Goal: Task Accomplishment & Management: Manage account settings

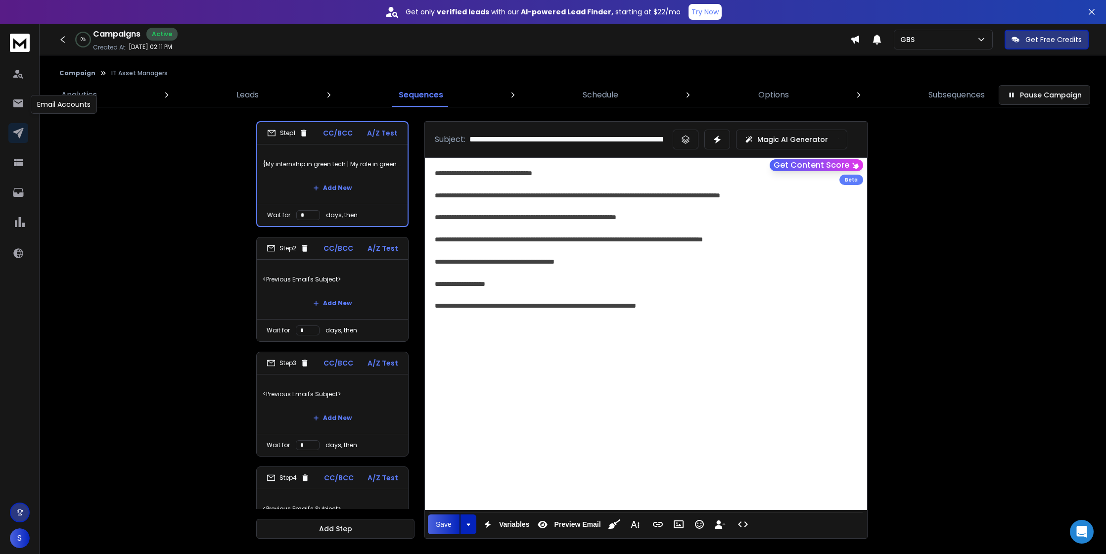
scroll to position [24, 0]
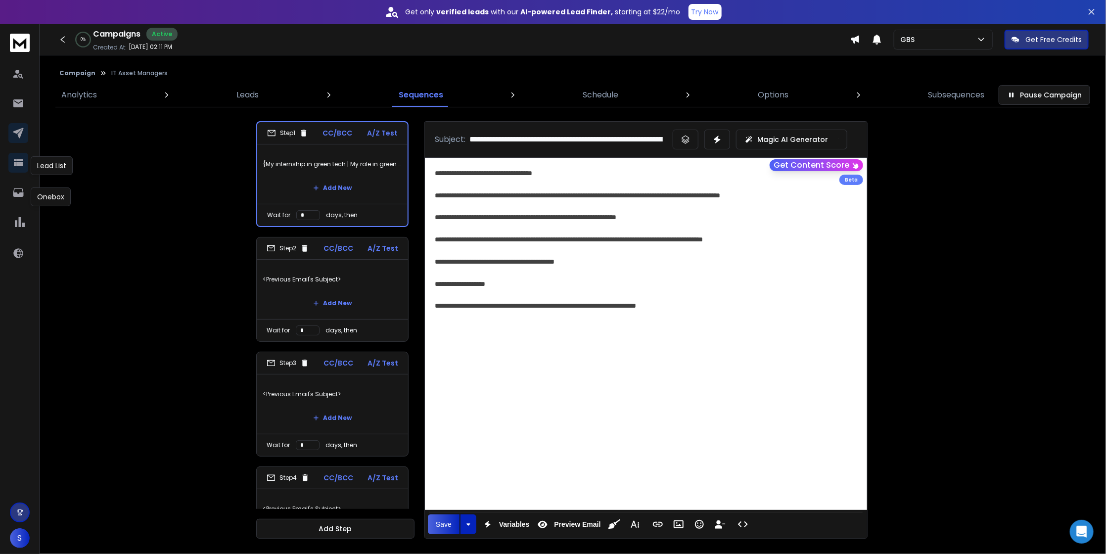
click at [23, 165] on icon at bounding box center [18, 163] width 12 height 12
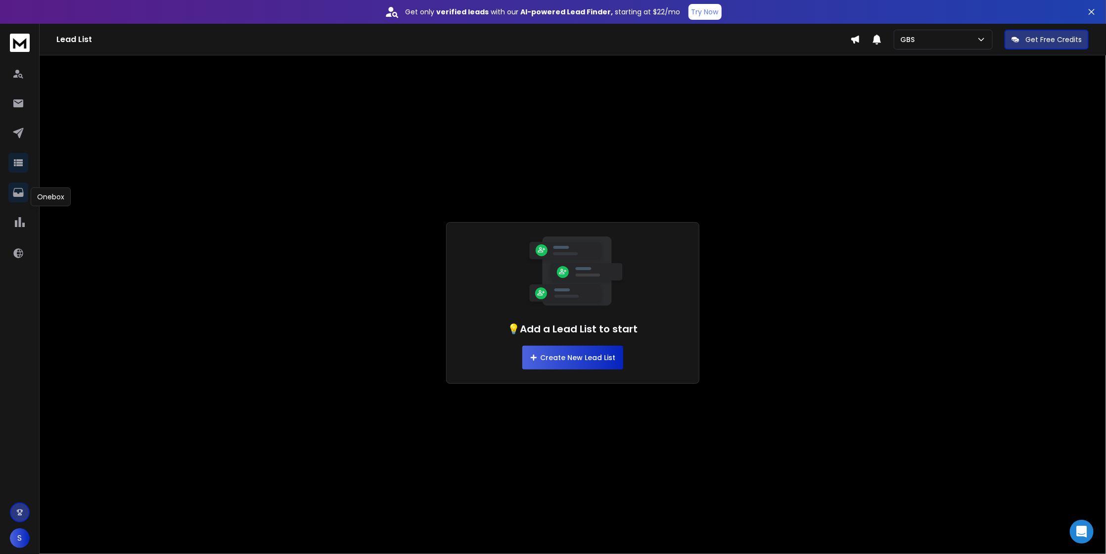
click at [24, 198] on icon at bounding box center [18, 193] width 12 height 12
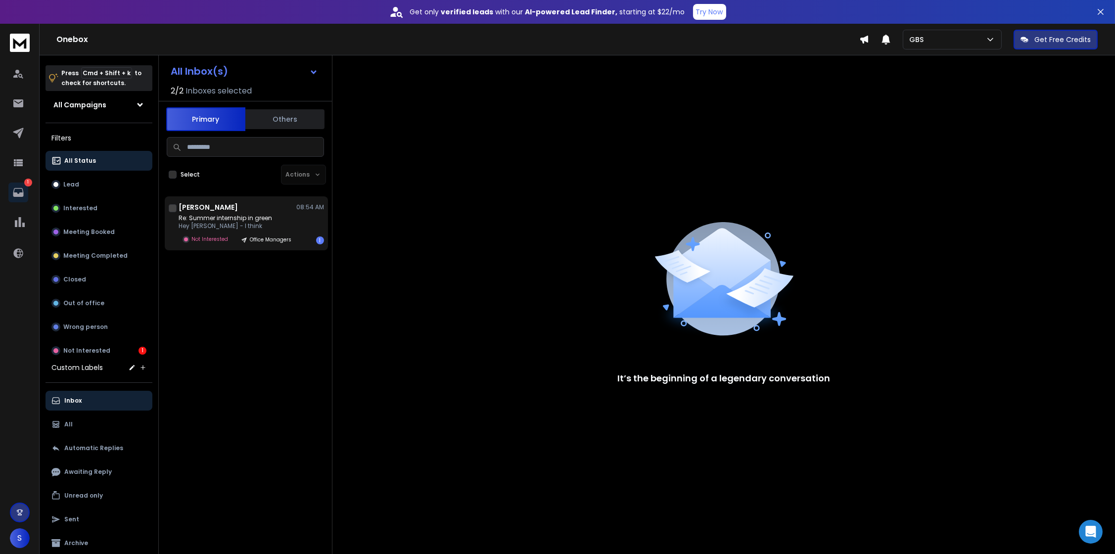
click at [271, 217] on p "Re: Summer internship in green" at bounding box center [238, 218] width 119 height 8
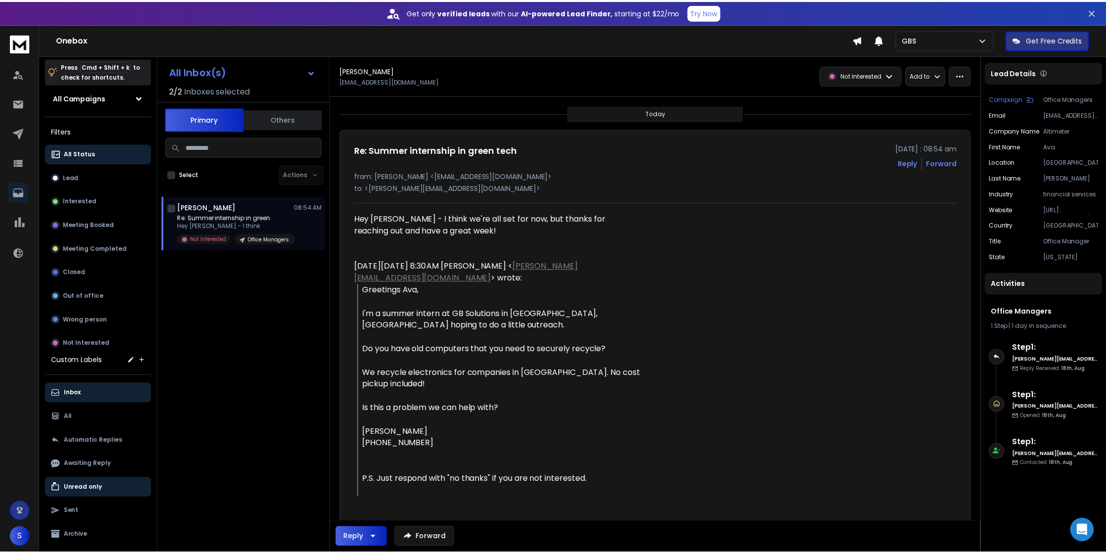
scroll to position [15, 0]
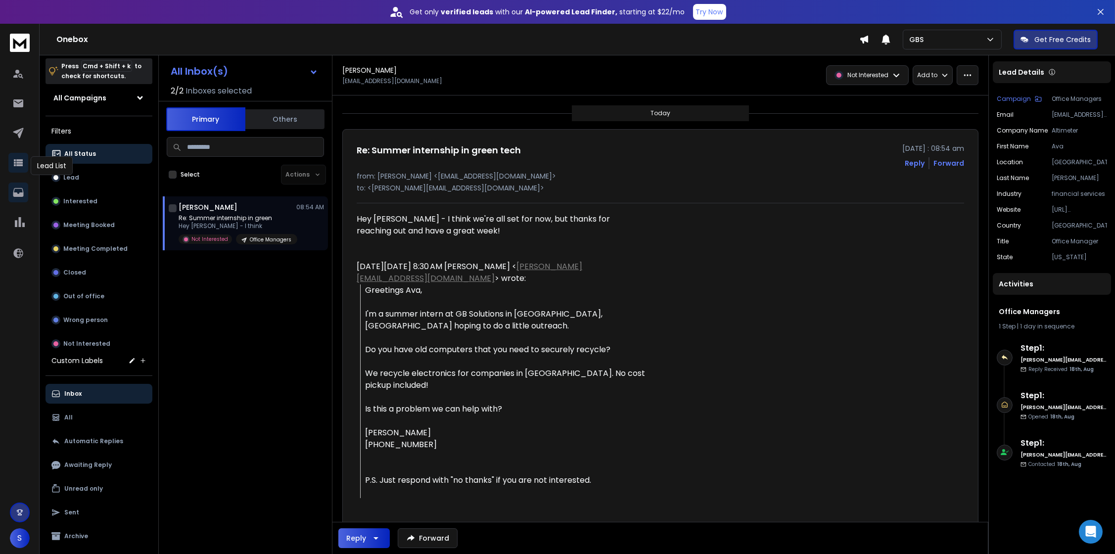
click at [17, 166] on icon at bounding box center [18, 162] width 9 height 7
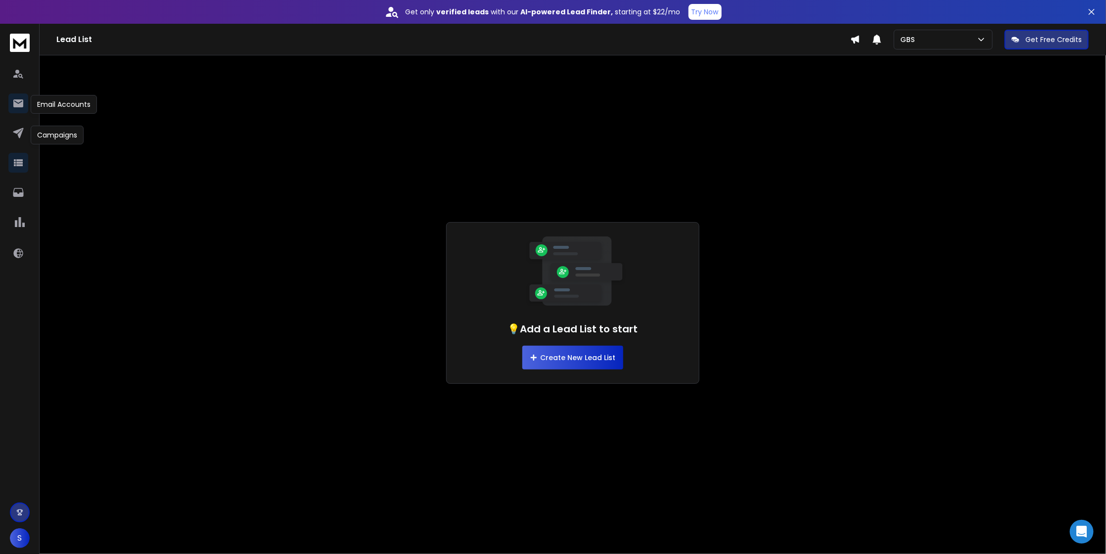
click at [19, 103] on icon at bounding box center [18, 103] width 12 height 12
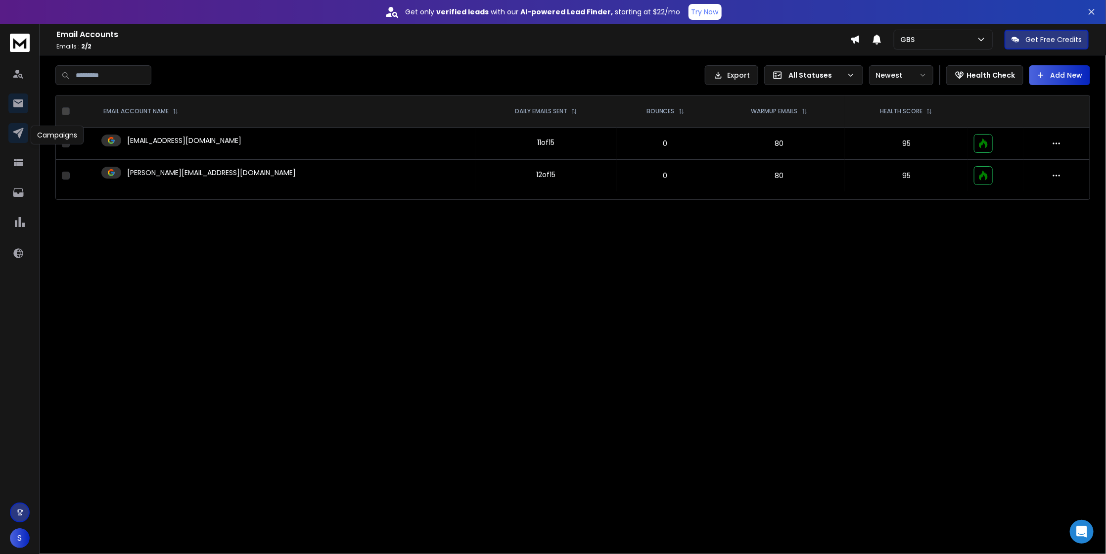
click at [23, 139] on icon at bounding box center [18, 133] width 12 height 12
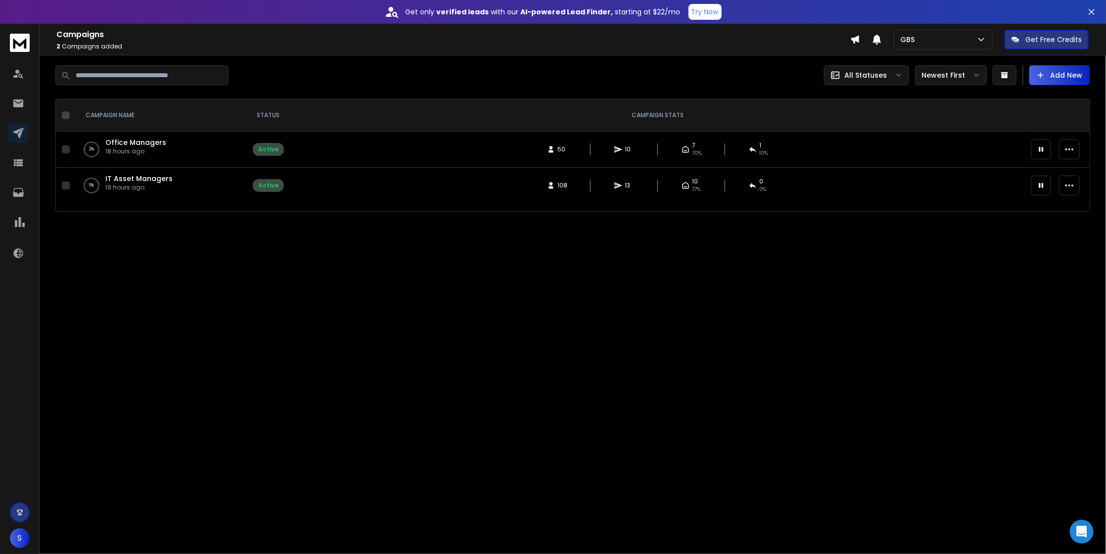
click at [342, 84] on div at bounding box center [313, 75] width 517 height 20
click at [140, 140] on span "Office Managers" at bounding box center [135, 143] width 61 height 10
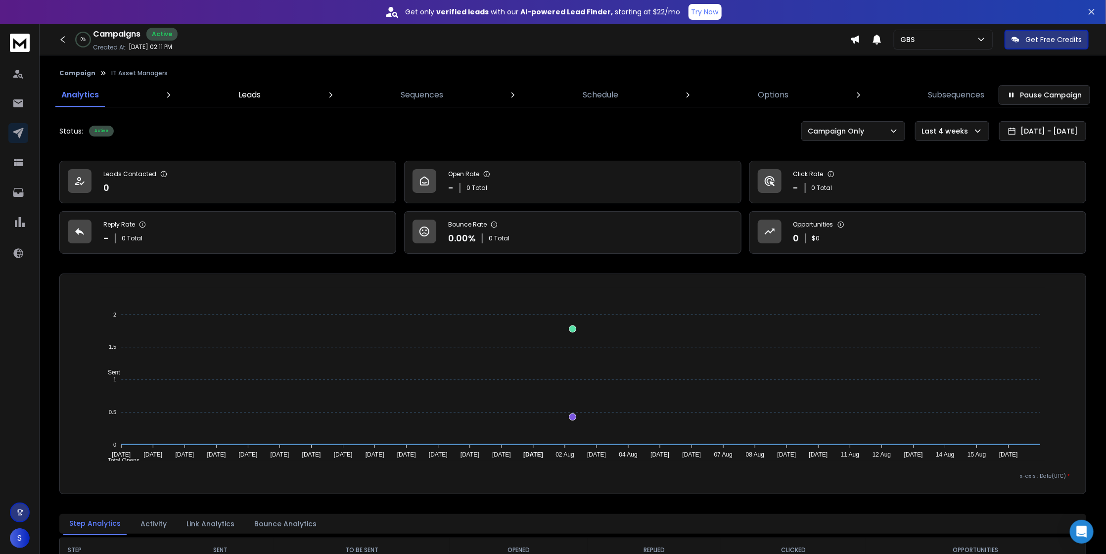
click at [262, 100] on link "Leads" at bounding box center [250, 95] width 34 height 24
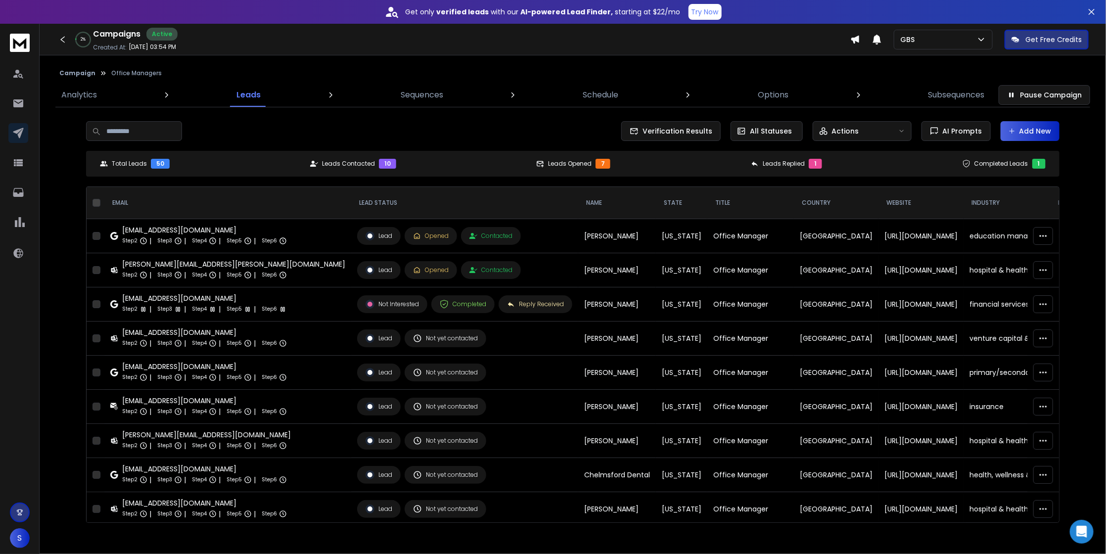
click at [182, 134] on input at bounding box center [134, 131] width 96 height 20
type input "*********"
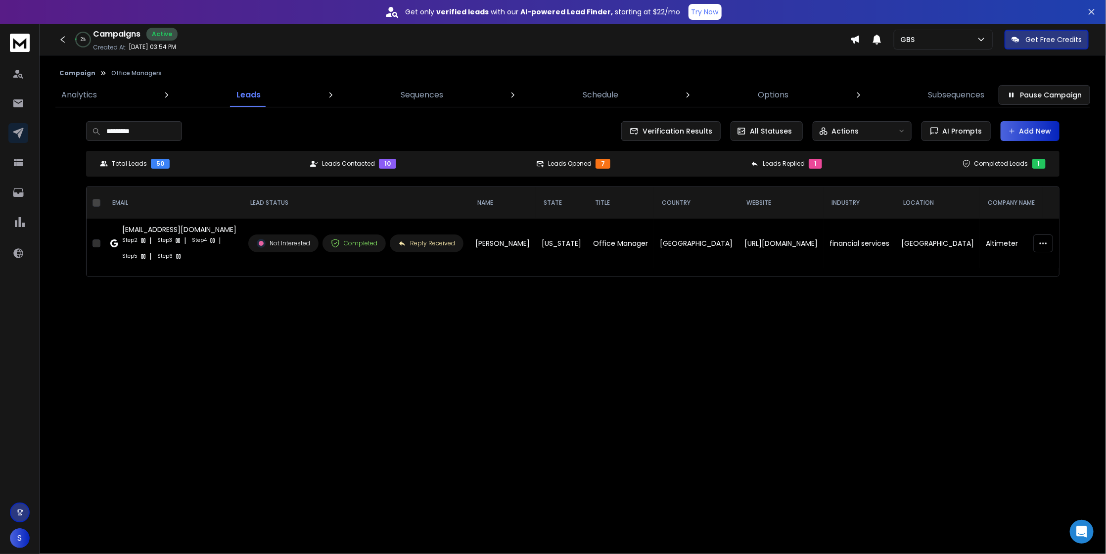
click at [1045, 239] on icon "button" at bounding box center [1043, 243] width 9 height 9
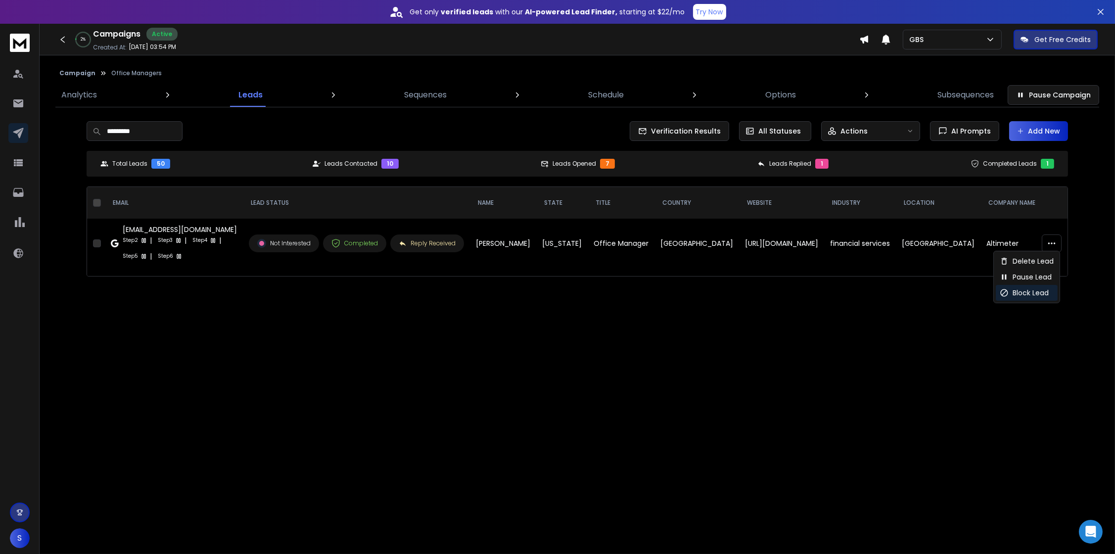
click at [1030, 293] on p "Block Lead" at bounding box center [1031, 293] width 36 height 10
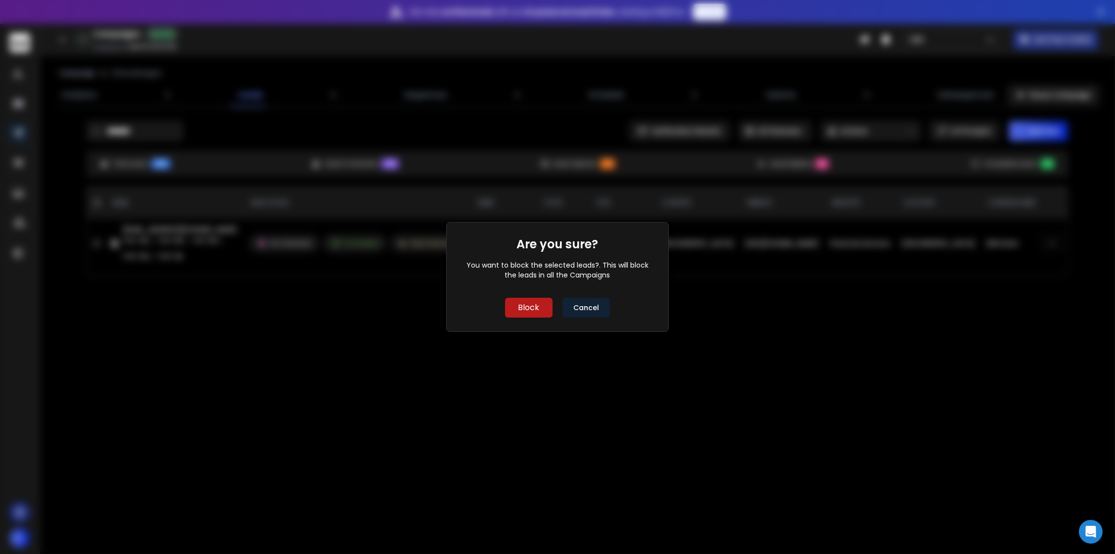
click at [536, 314] on button "Block" at bounding box center [528, 308] width 47 height 20
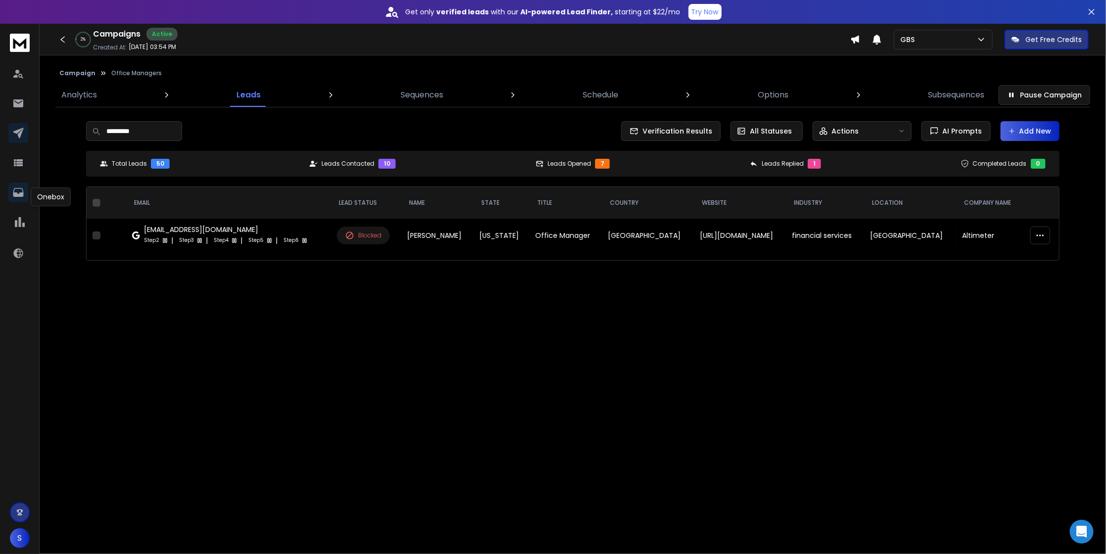
click at [14, 197] on icon at bounding box center [18, 192] width 10 height 9
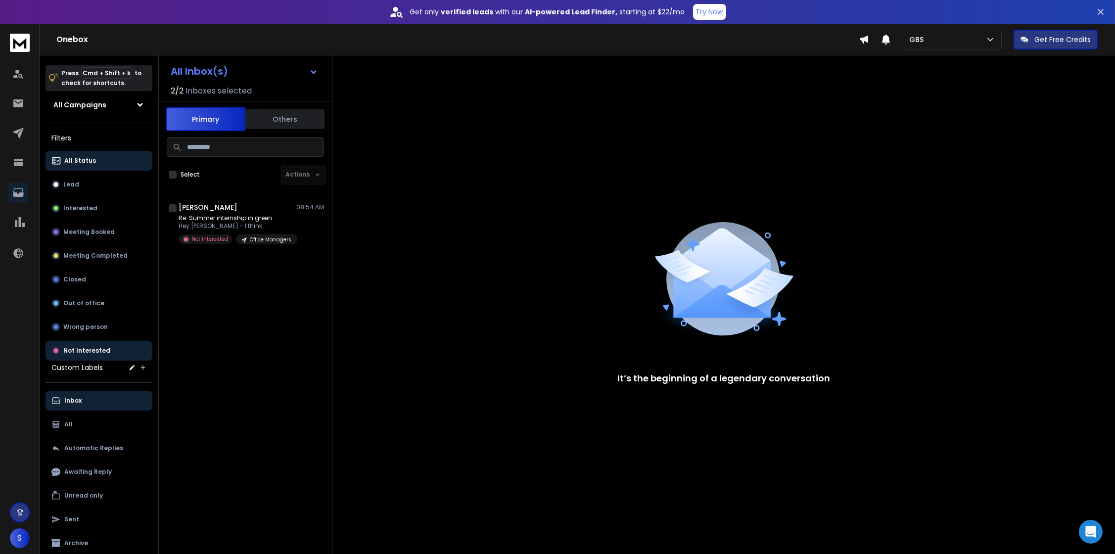
click at [94, 347] on p "Not Interested" at bounding box center [86, 351] width 47 height 8
click at [18, 173] on link at bounding box center [18, 163] width 20 height 20
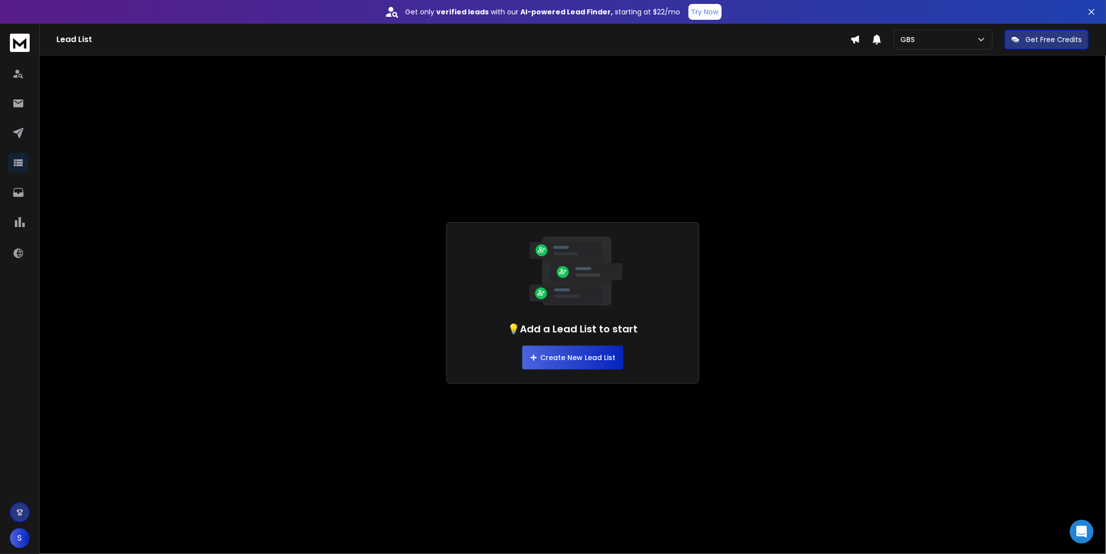
click at [581, 358] on button "Create New Lead List" at bounding box center [572, 358] width 101 height 24
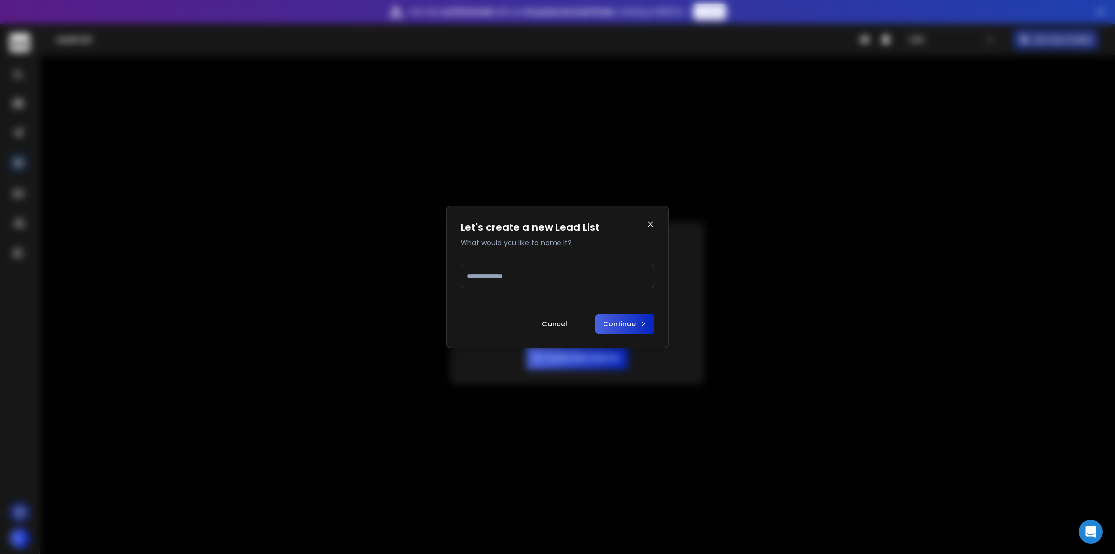
click at [651, 224] on icon at bounding box center [651, 224] width 8 height 8
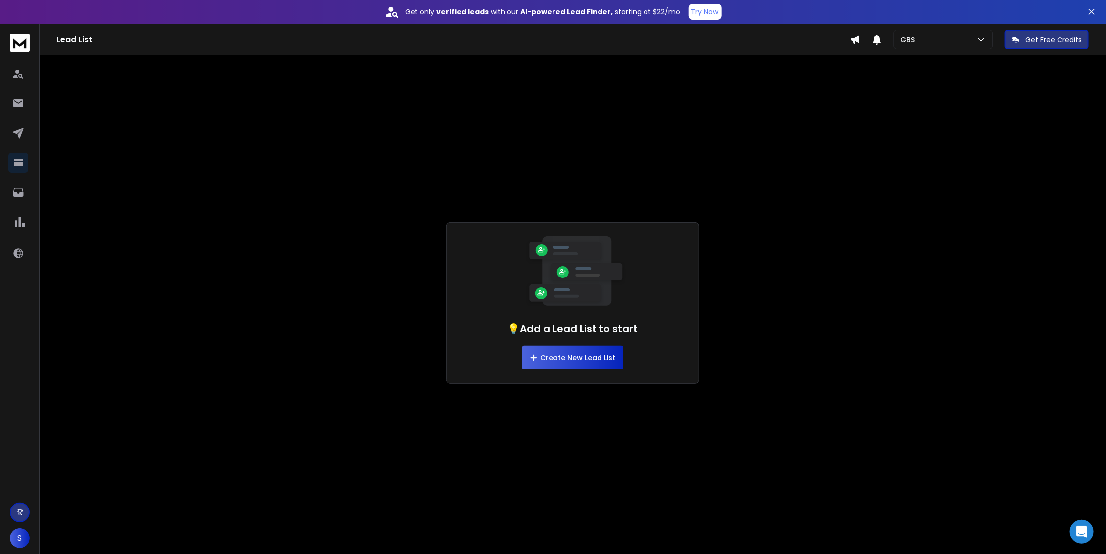
click at [360, 309] on div "💡Add a Lead List to start Create New Lead List" at bounding box center [573, 303] width 1067 height 162
click at [22, 139] on icon at bounding box center [18, 133] width 12 height 12
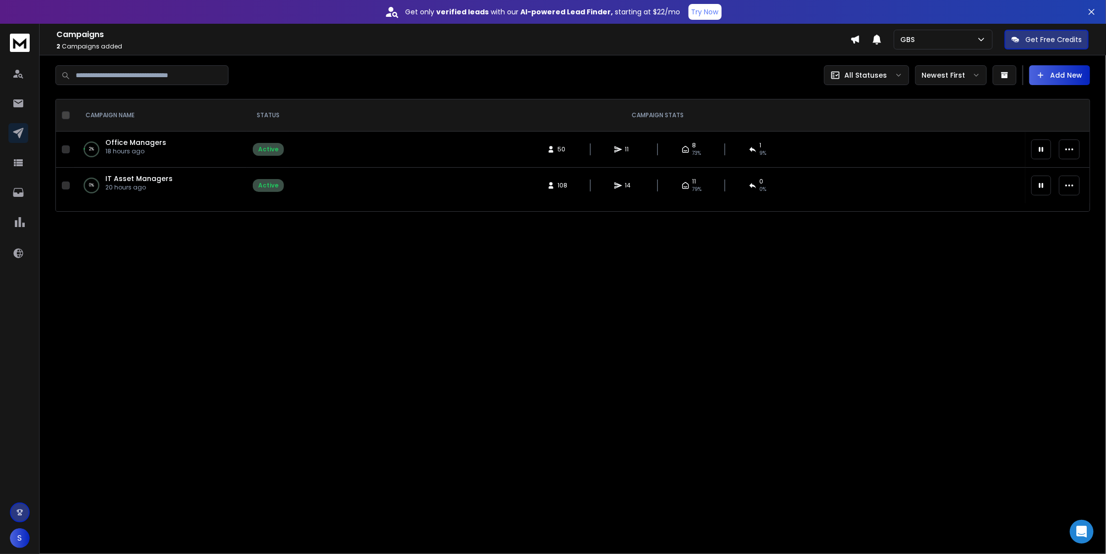
click at [144, 140] on span "Office Managers" at bounding box center [135, 143] width 61 height 10
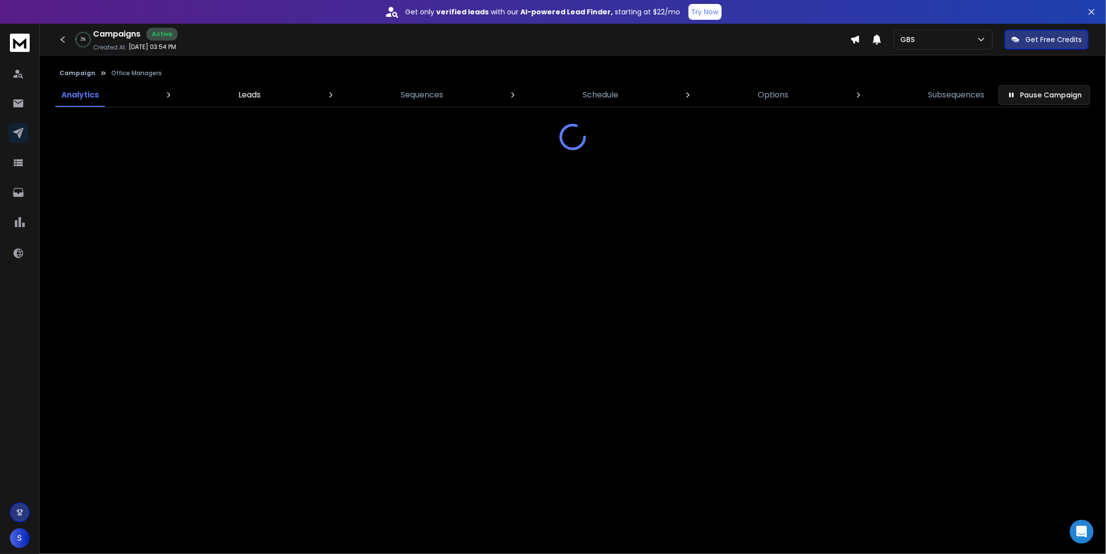
click at [238, 91] on p "Leads" at bounding box center [249, 95] width 22 height 12
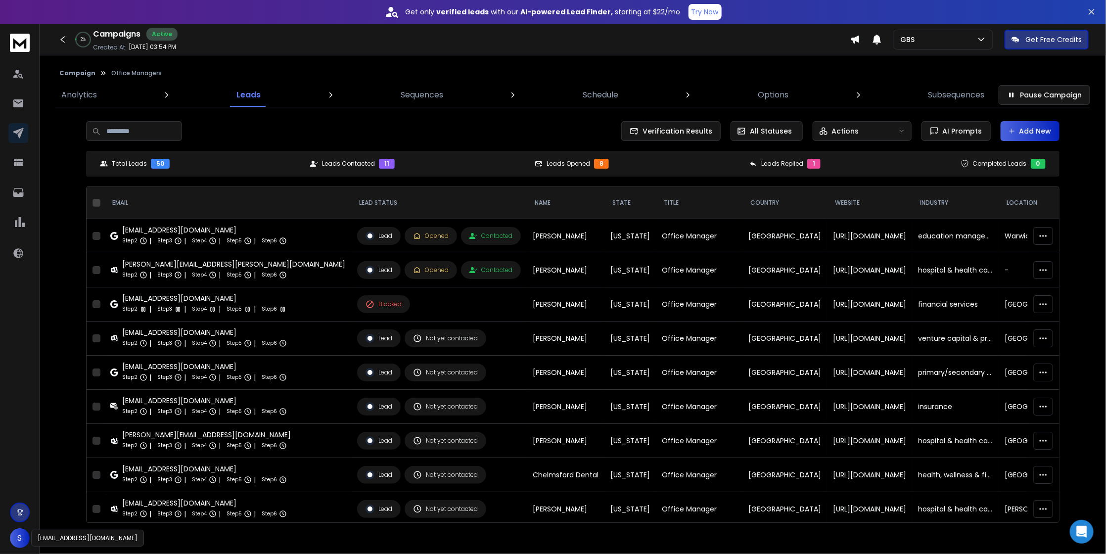
click at [22, 541] on span "S" at bounding box center [20, 538] width 20 height 20
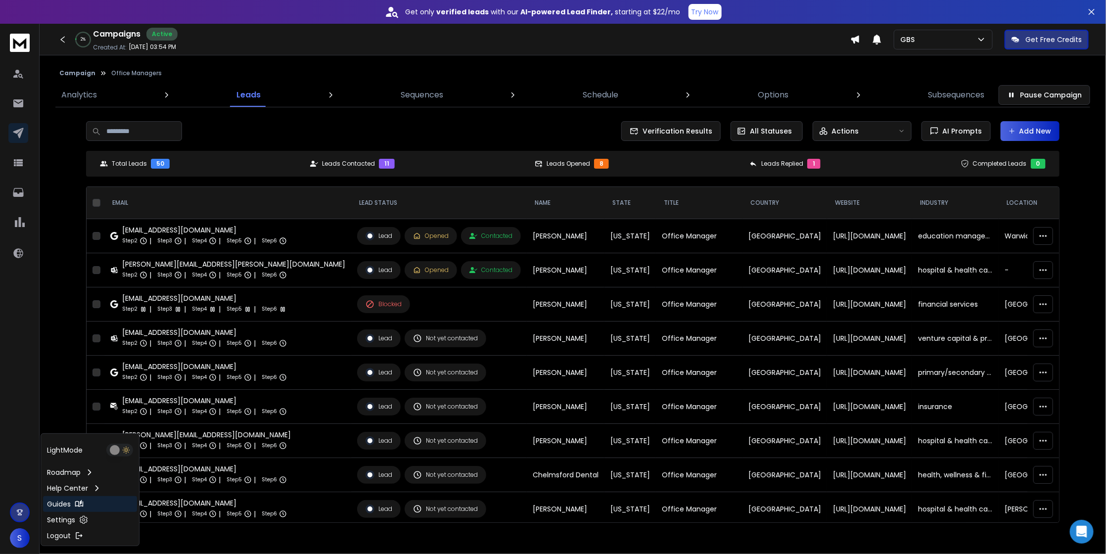
click at [99, 516] on div "Settings" at bounding box center [90, 520] width 94 height 16
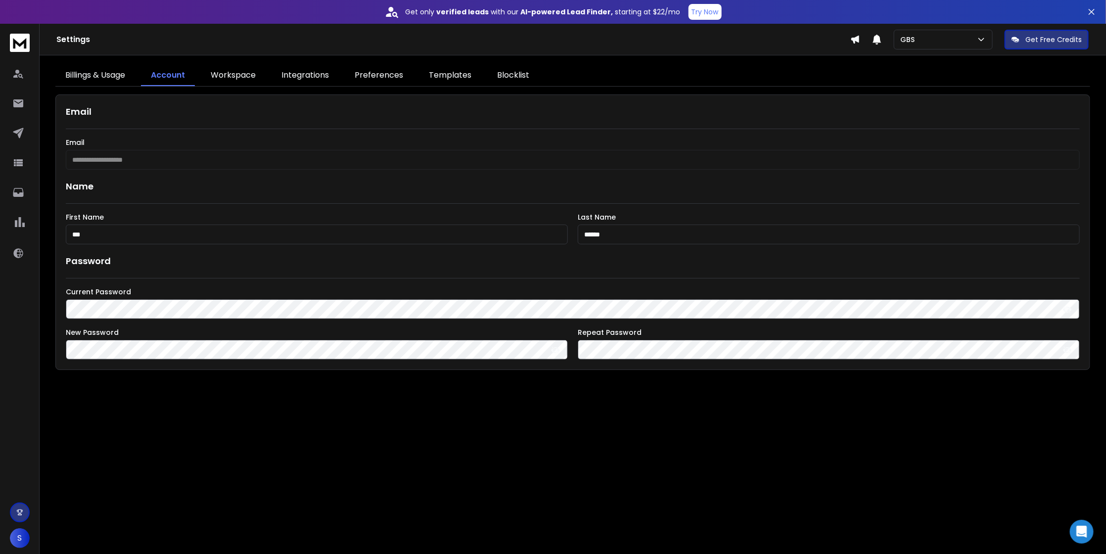
click at [520, 75] on link "Blocklist" at bounding box center [513, 75] width 52 height 21
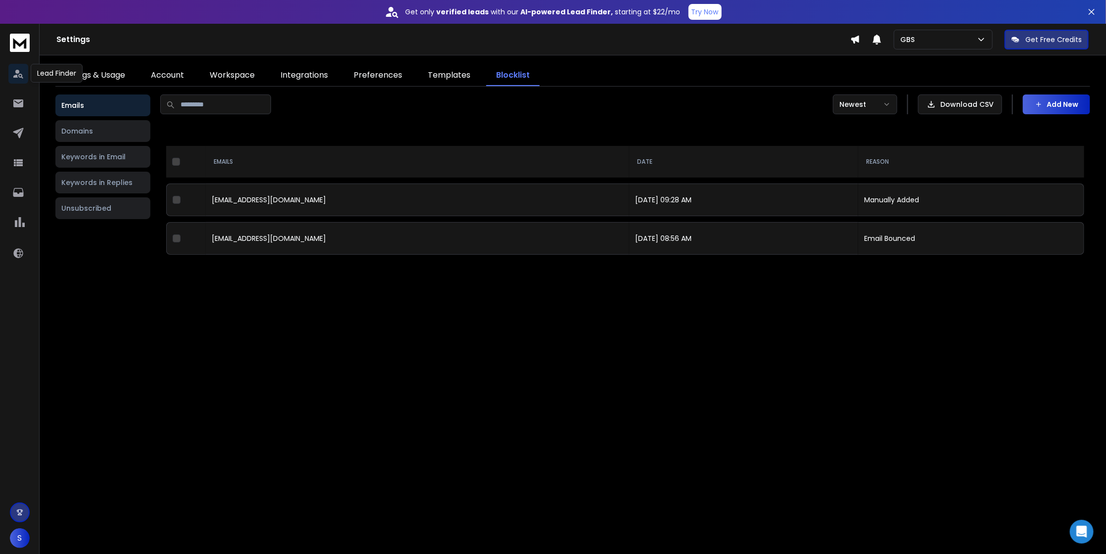
click at [18, 71] on circle at bounding box center [17, 72] width 4 height 4
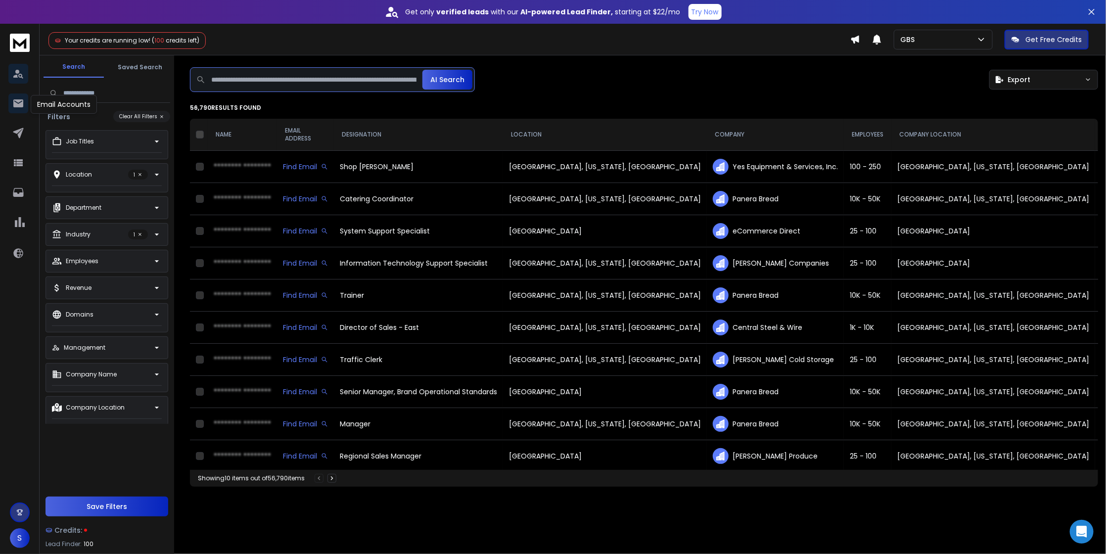
click at [12, 108] on icon at bounding box center [18, 103] width 12 height 12
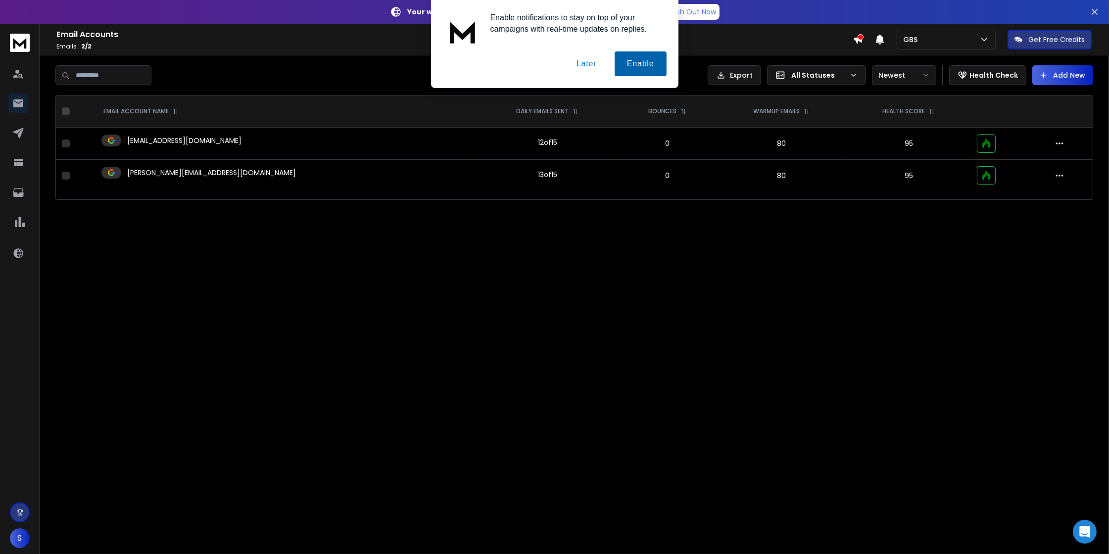
drag, startPoint x: 587, startPoint y: 63, endPoint x: 632, endPoint y: 75, distance: 46.0
click at [632, 75] on div "Enable Later" at bounding box center [555, 63] width 224 height 25
click at [634, 72] on button "Enable" at bounding box center [640, 63] width 52 height 25
